Goal: Check status: Check status

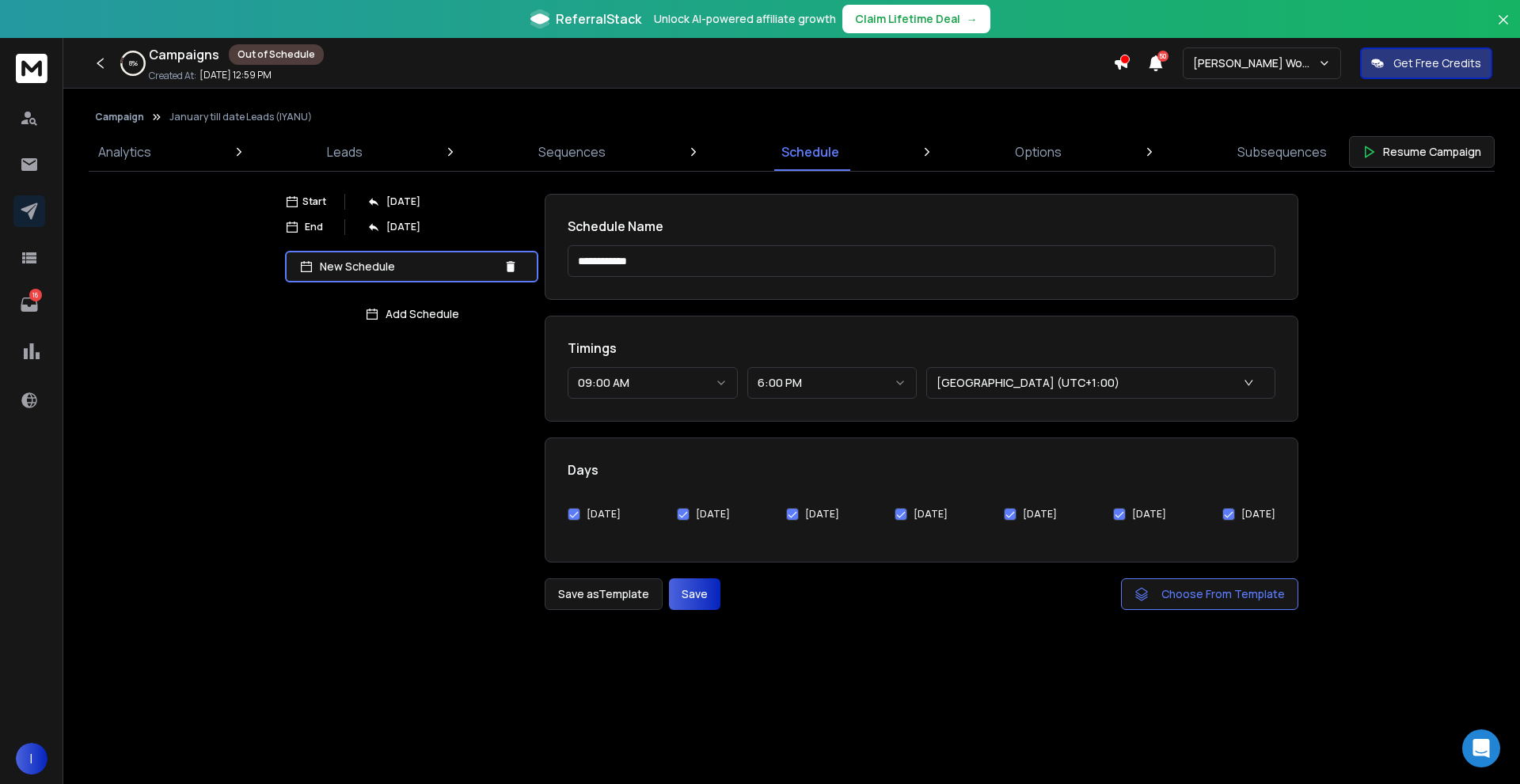
click at [420, 224] on p "[DATE]" at bounding box center [403, 227] width 34 height 13
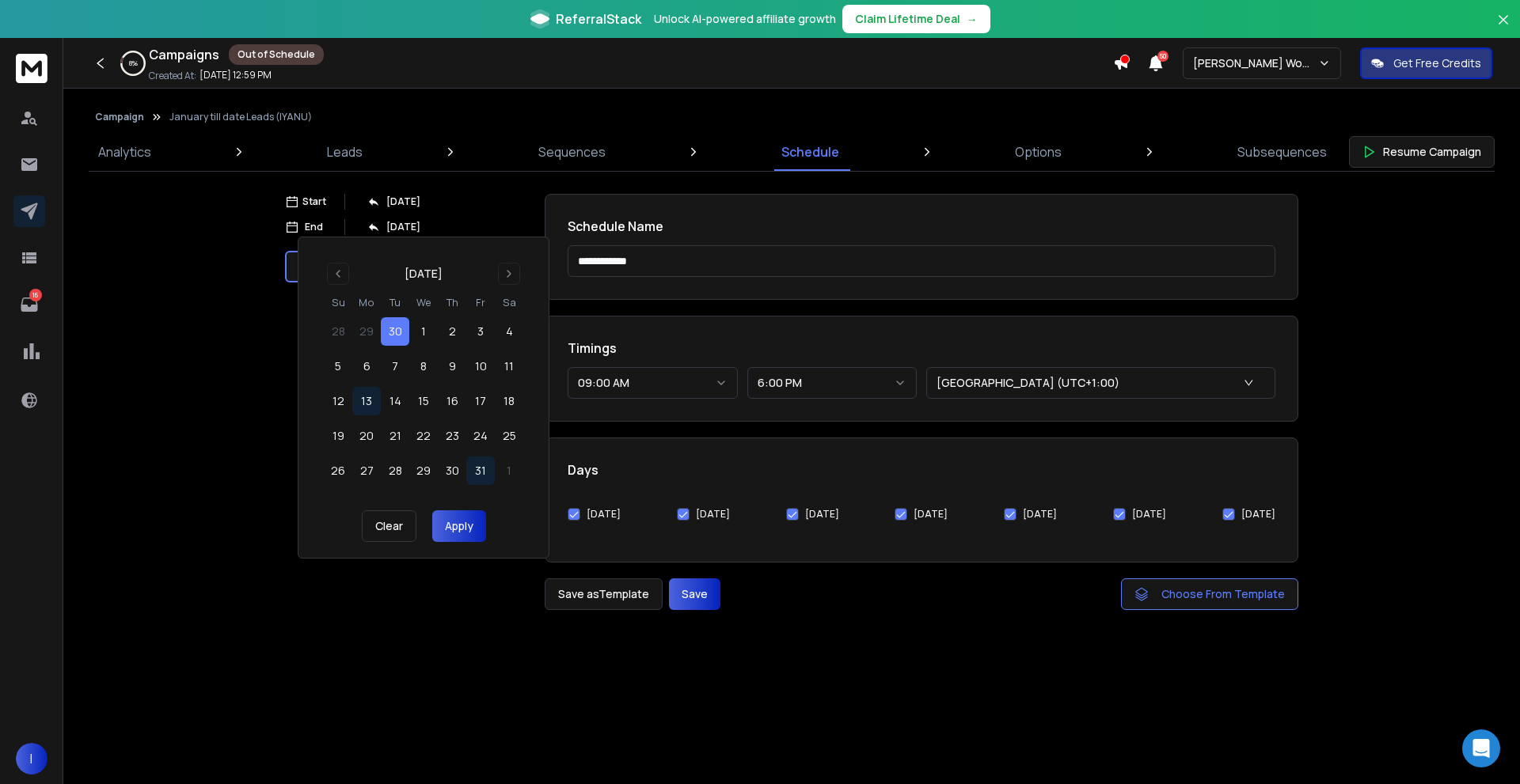
click at [478, 475] on button "31" at bounding box center [481, 471] width 29 height 29
click at [474, 527] on button "Apply" at bounding box center [459, 526] width 54 height 31
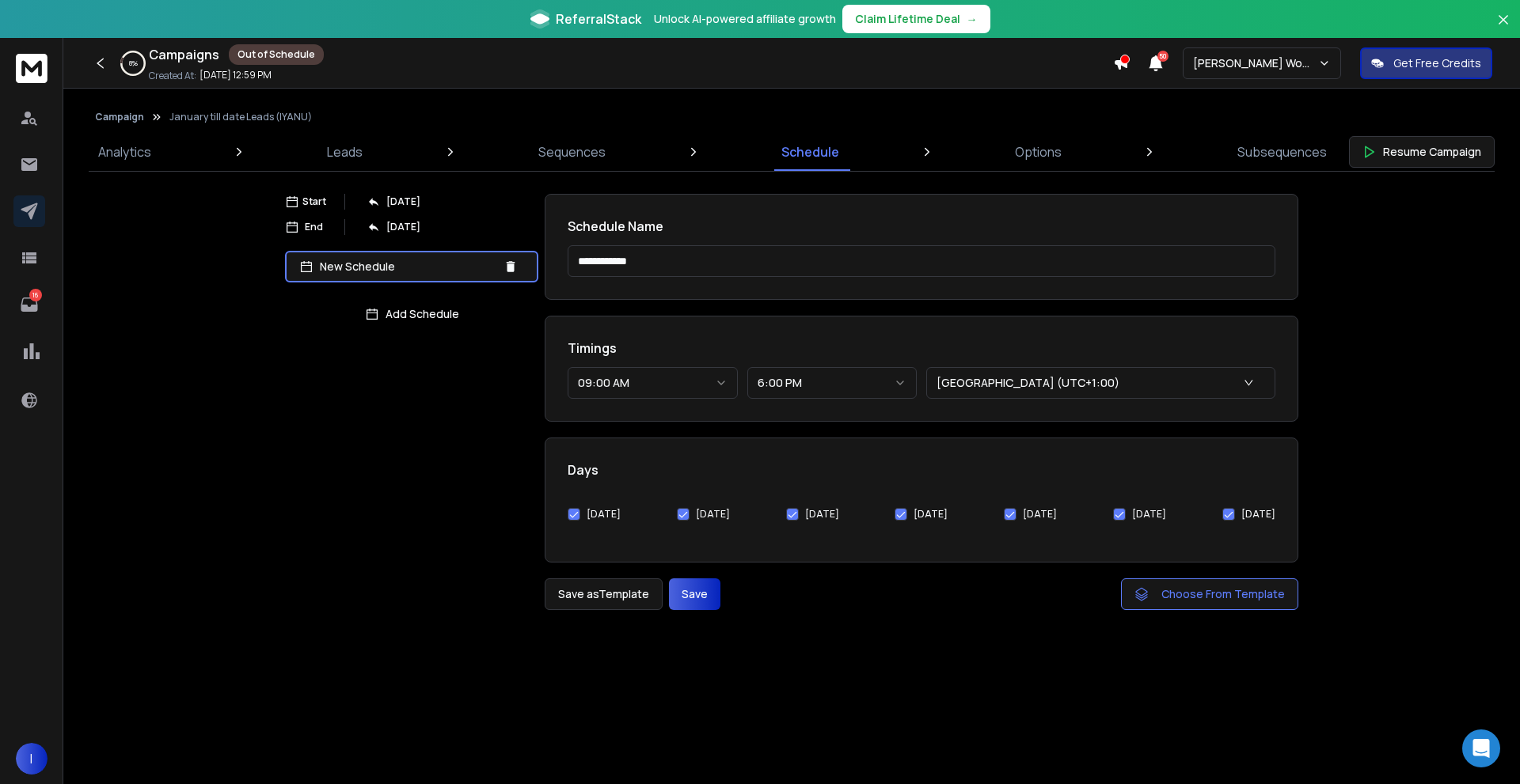
click at [1508, 14] on icon "Close banner" at bounding box center [1503, 19] width 14 height 14
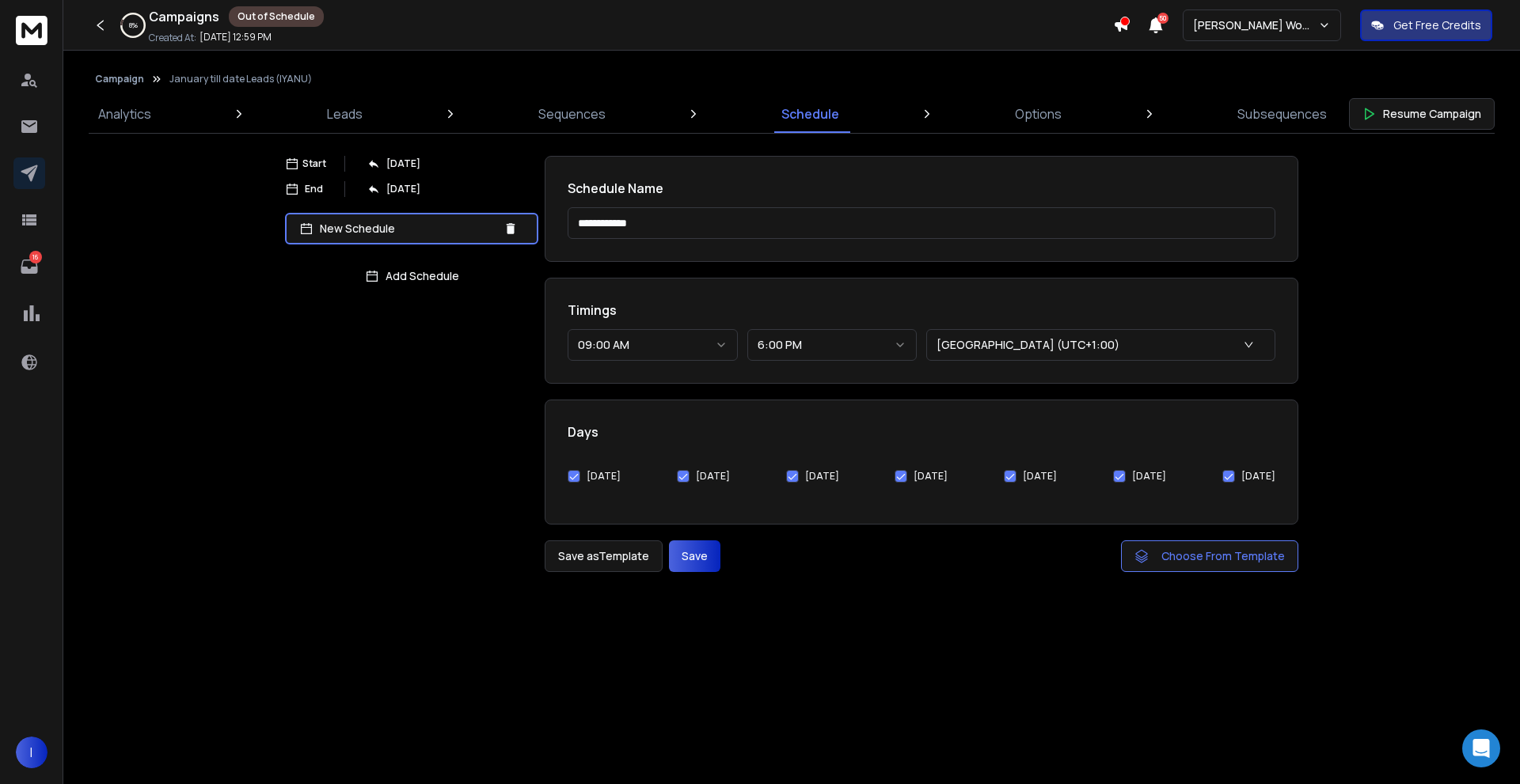
click at [699, 559] on button "Save" at bounding box center [694, 555] width 52 height 31
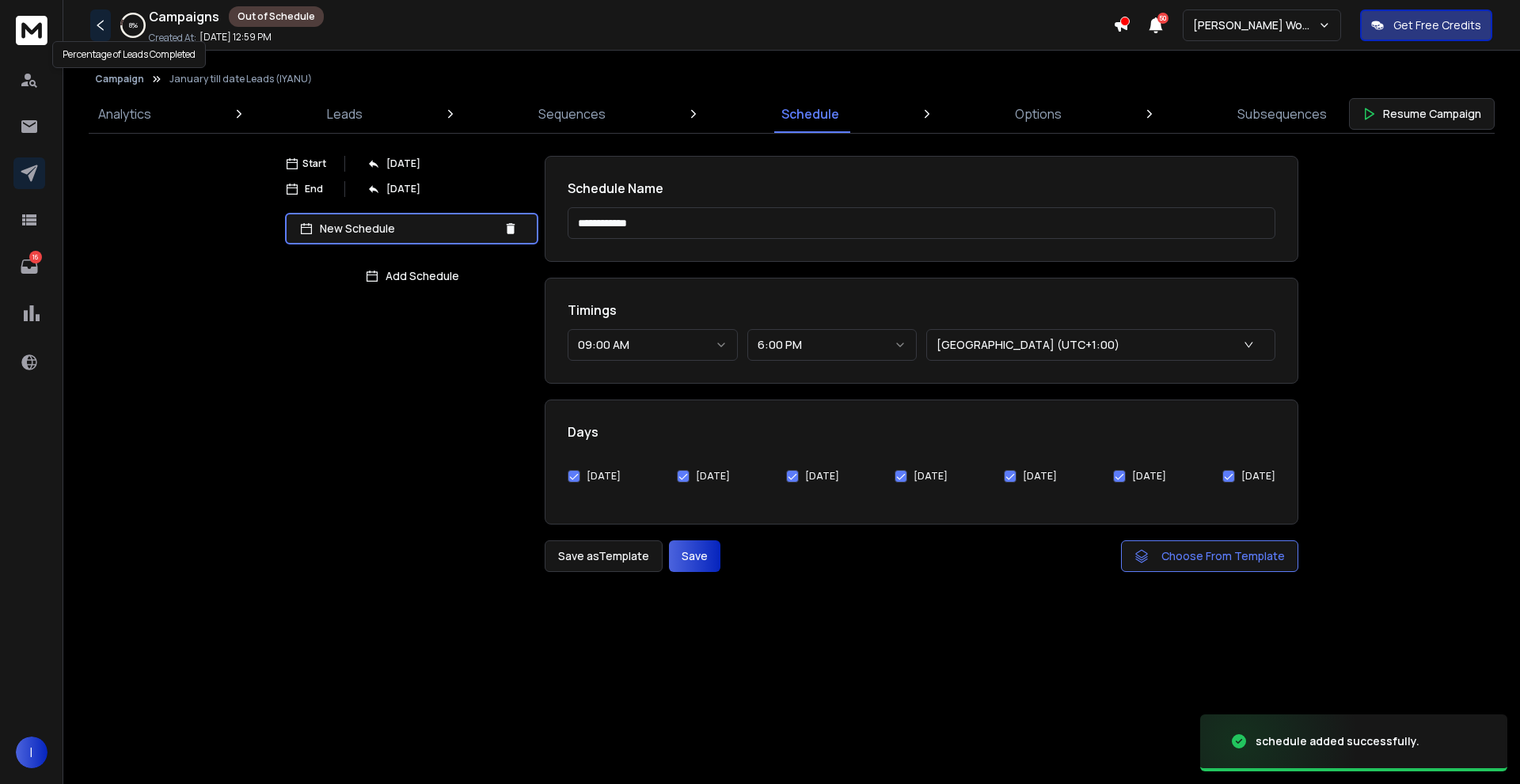
click at [97, 27] on icon at bounding box center [100, 25] width 14 height 14
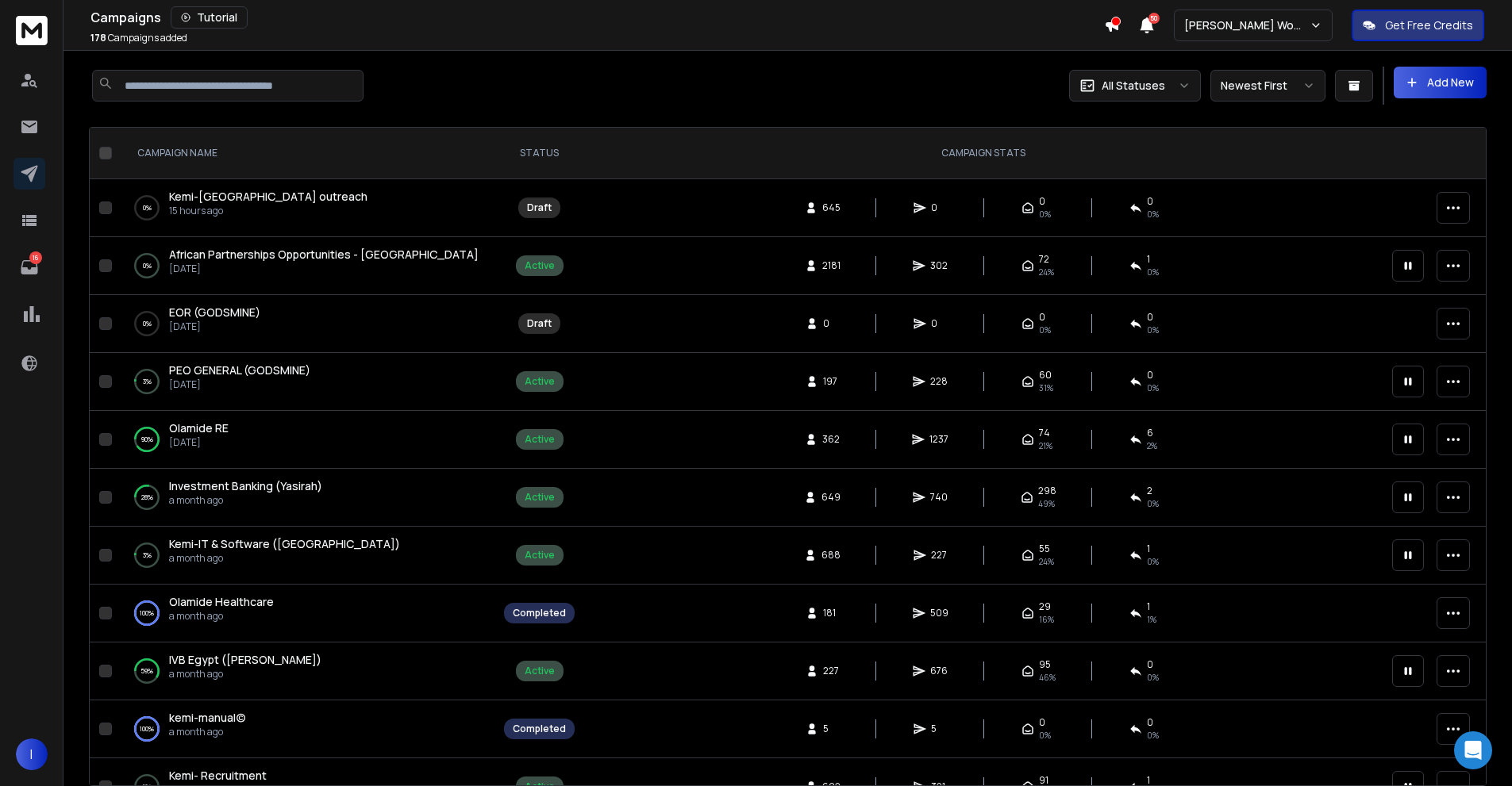
click at [191, 87] on input at bounding box center [228, 85] width 272 height 31
type input "*"
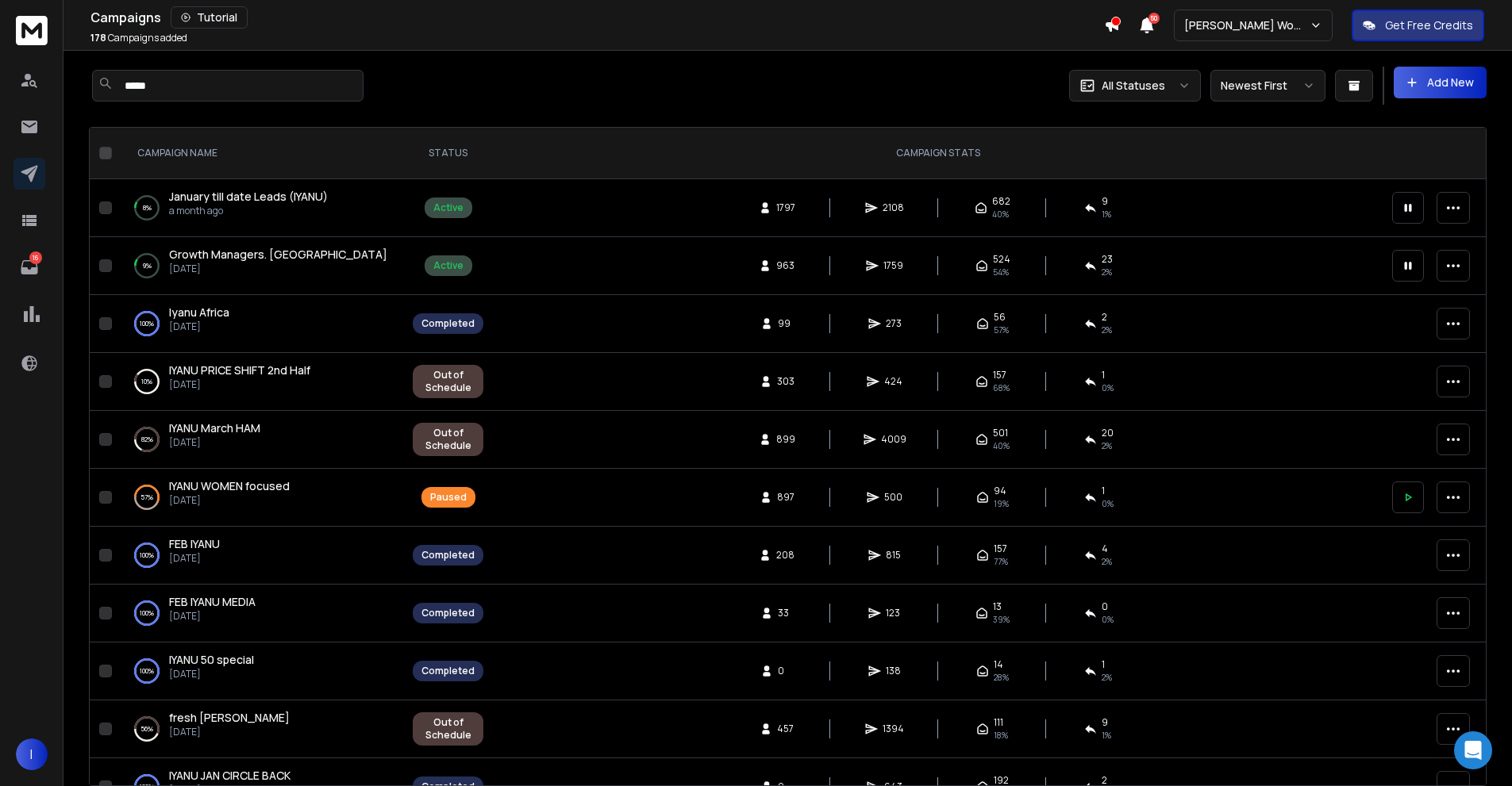
type input "*****"
click at [576, 263] on div "963 1759 524 54 % 23 2 %" at bounding box center [937, 266] width 870 height 25
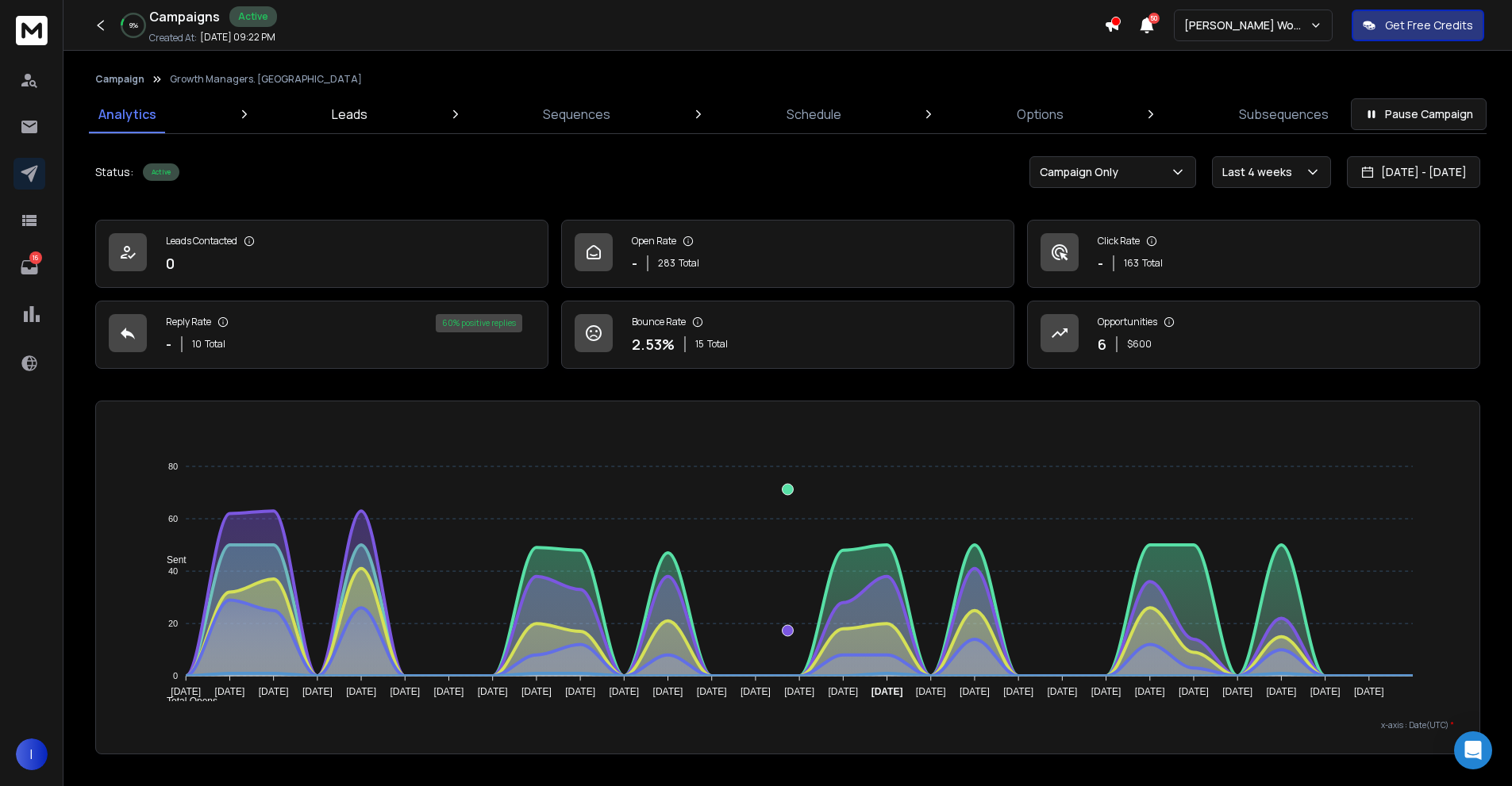
click at [348, 116] on p "Leads" at bounding box center [350, 114] width 36 height 19
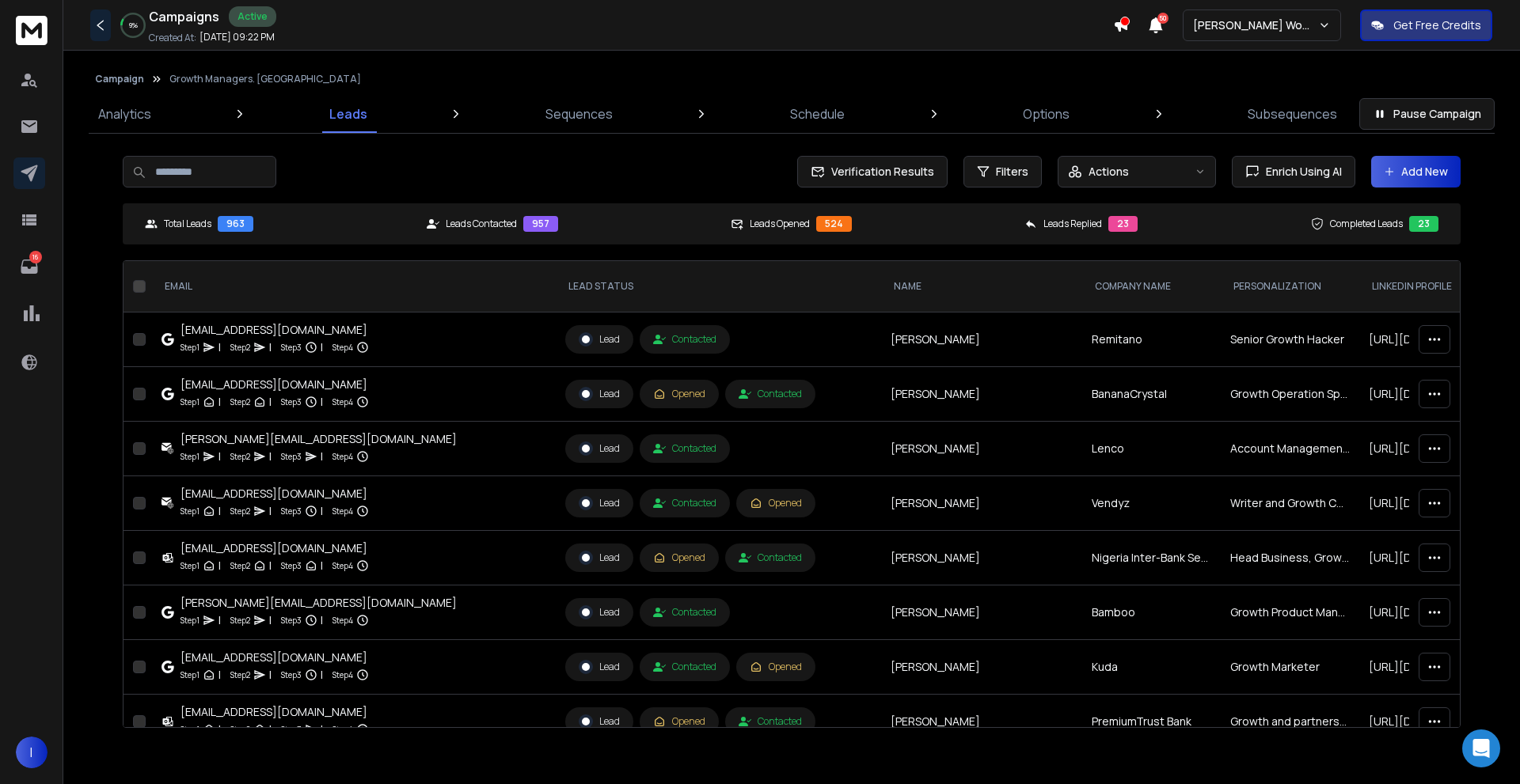
click at [107, 21] on icon at bounding box center [100, 25] width 14 height 14
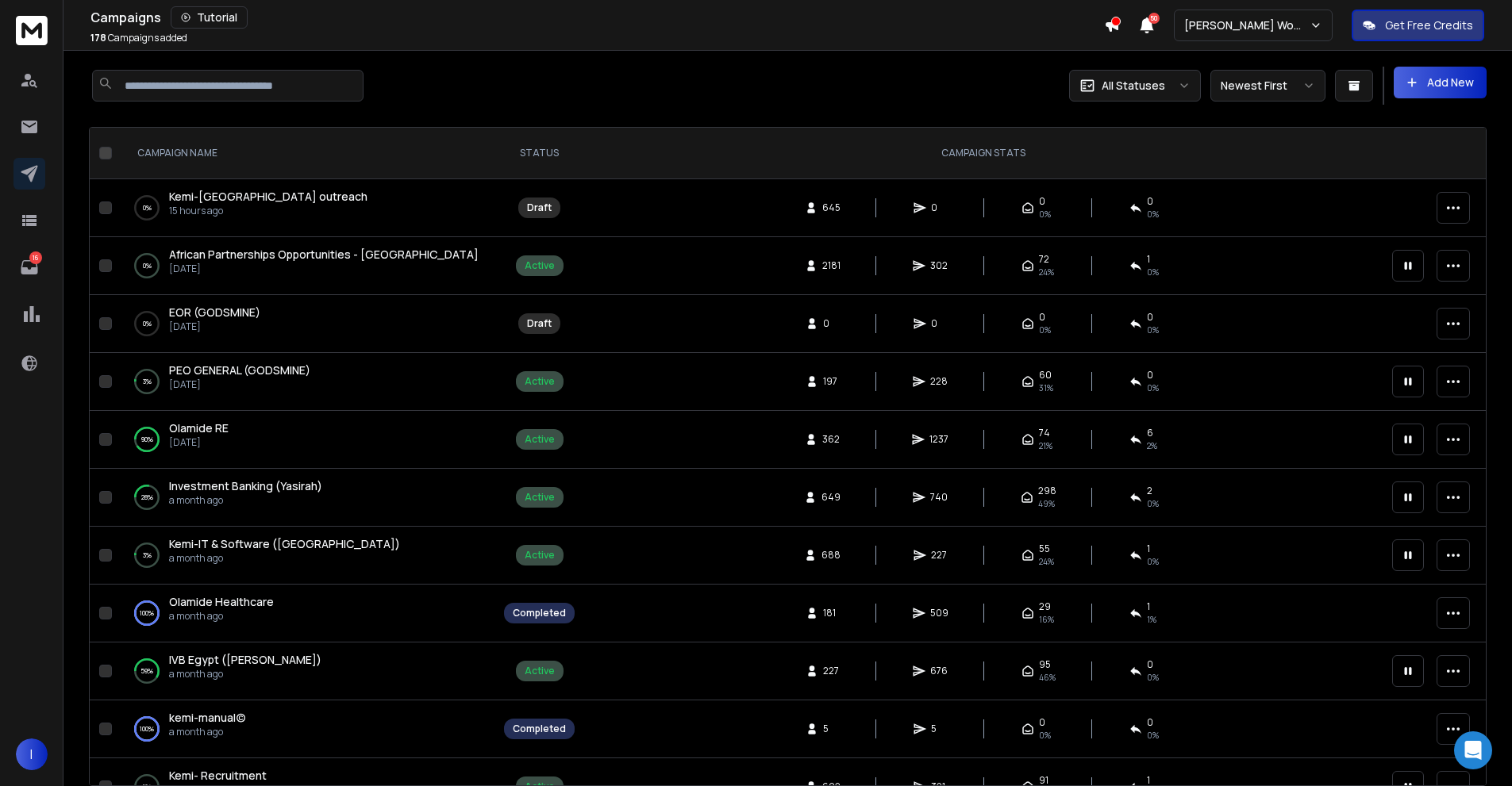
click at [205, 90] on input at bounding box center [228, 85] width 272 height 31
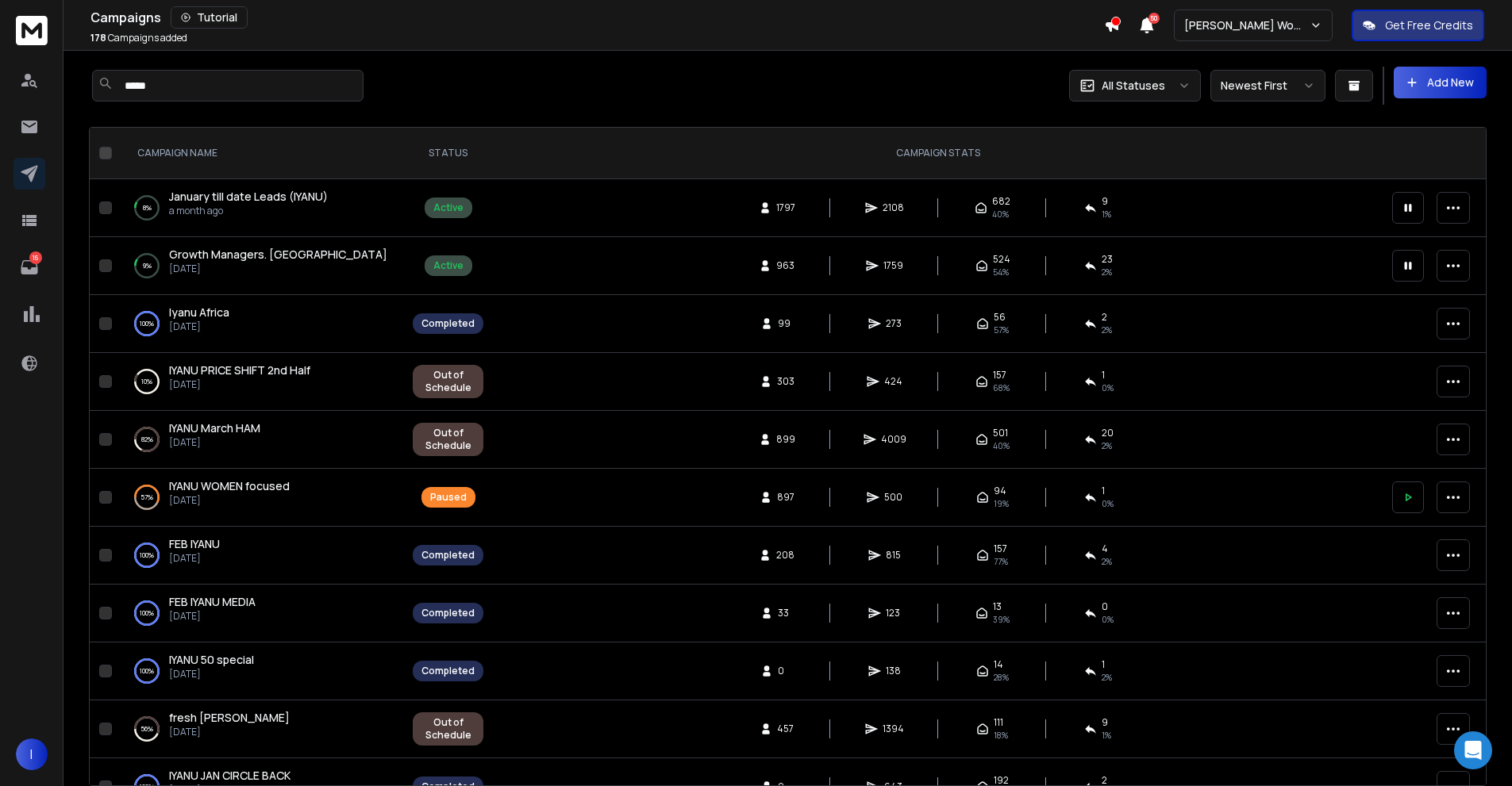
type input "*****"
click at [248, 249] on span "Growth Managers. [GEOGRAPHIC_DATA]" at bounding box center [278, 255] width 218 height 15
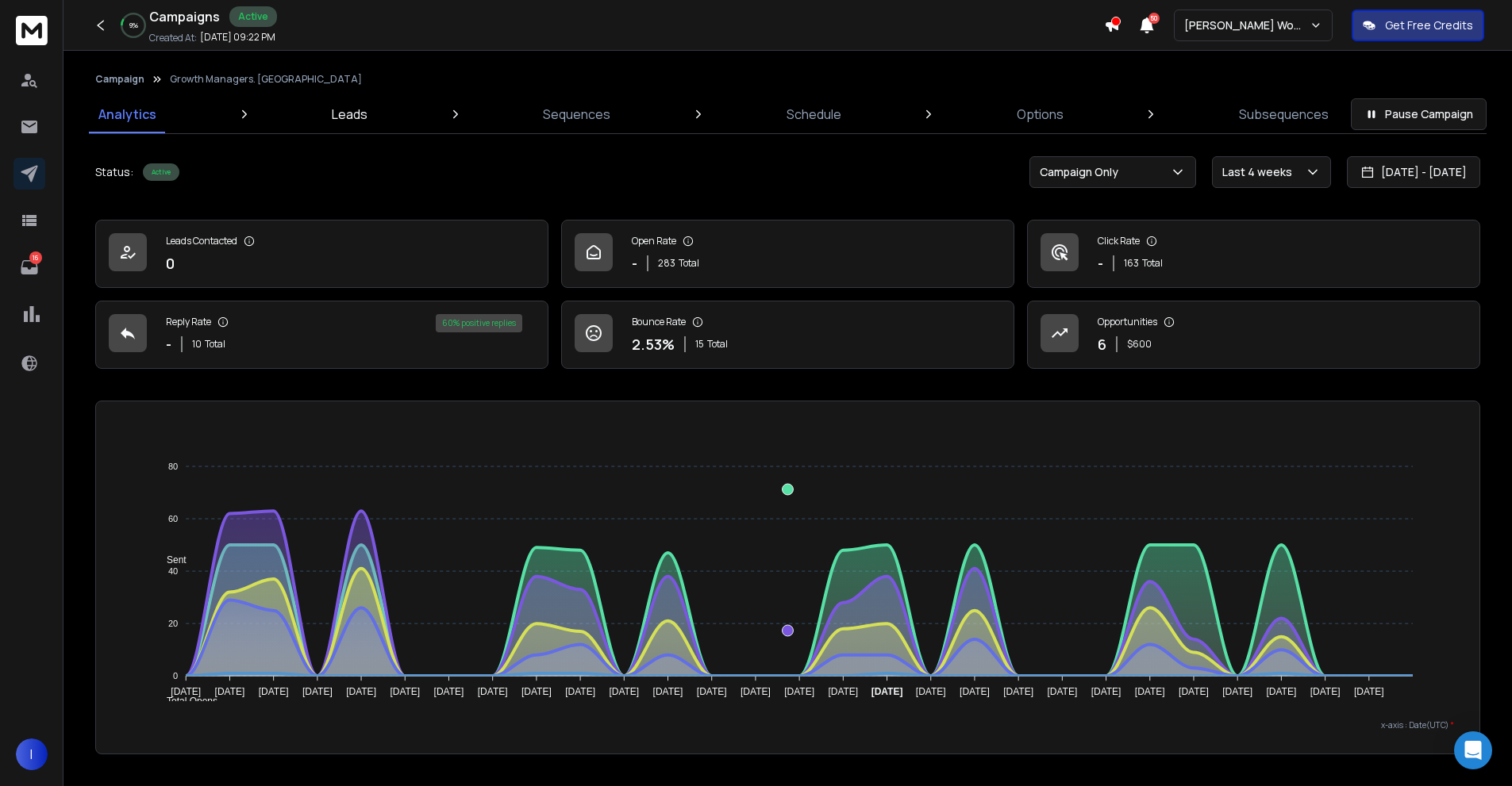
click at [335, 109] on p "Leads" at bounding box center [350, 114] width 36 height 19
